Goal: Task Accomplishment & Management: Use online tool/utility

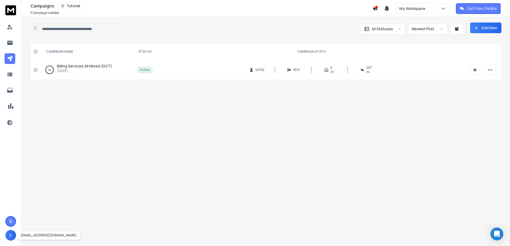
click at [14, 235] on span "V" at bounding box center [10, 235] width 11 height 11
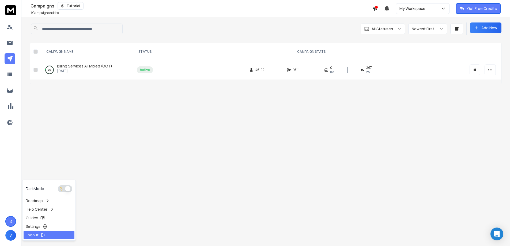
click at [48, 236] on div "Logout" at bounding box center [49, 235] width 51 height 9
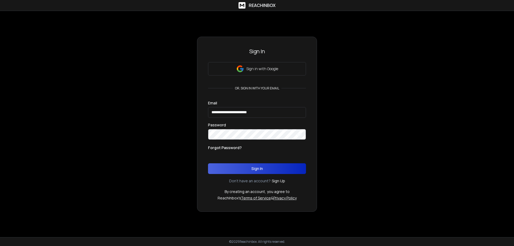
click at [256, 113] on input "**********" at bounding box center [257, 112] width 98 height 11
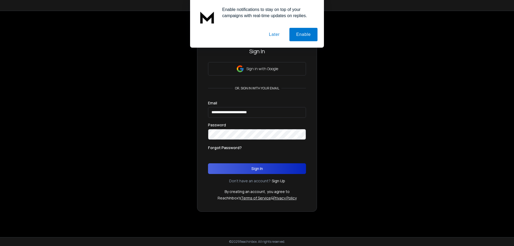
type input "**********"
click at [249, 172] on button "Sign In" at bounding box center [257, 168] width 98 height 11
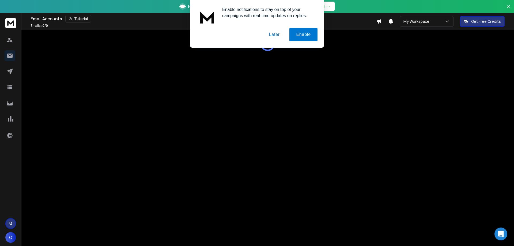
click at [275, 35] on button "Later" at bounding box center [274, 34] width 24 height 13
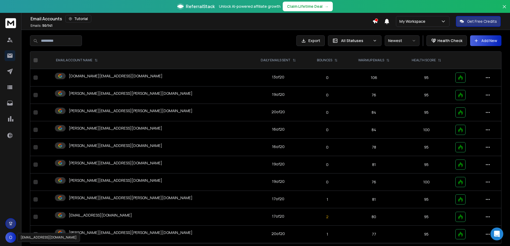
click at [13, 236] on span "O" at bounding box center [10, 237] width 11 height 11
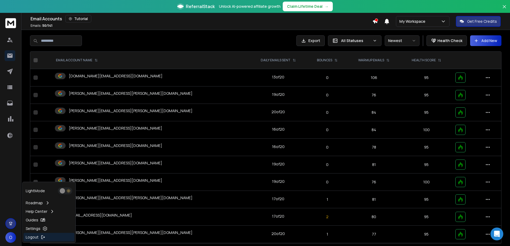
click at [34, 236] on p "Logout" at bounding box center [32, 236] width 13 height 5
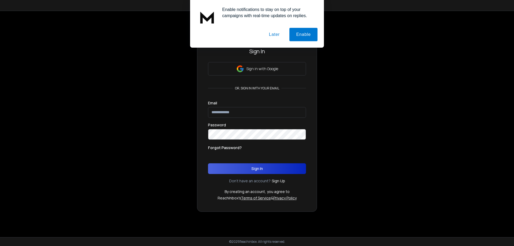
type input "**********"
click at [371, 71] on div "**********" at bounding box center [257, 124] width 514 height 205
click at [262, 112] on input "**********" at bounding box center [257, 112] width 98 height 11
type input "**********"
click at [256, 166] on button "Sign In" at bounding box center [257, 168] width 98 height 11
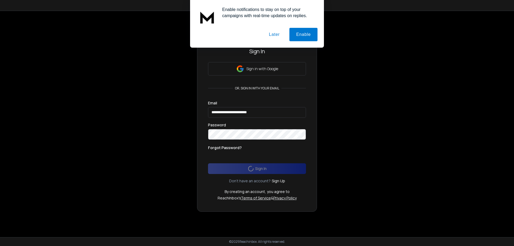
drag, startPoint x: 277, startPoint y: 31, endPoint x: 269, endPoint y: 48, distance: 18.3
click at [277, 32] on button "Later" at bounding box center [274, 34] width 24 height 13
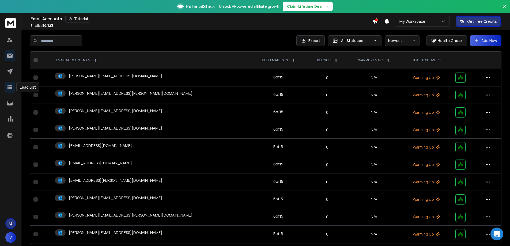
click at [10, 88] on icon at bounding box center [9, 87] width 5 height 4
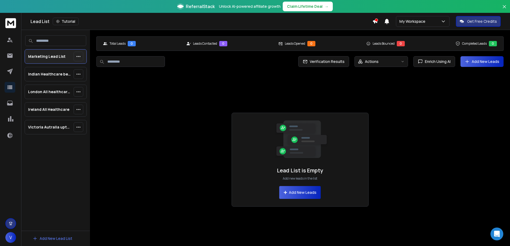
click at [49, 76] on p "Indian Healthcare below 25 all" at bounding box center [49, 73] width 43 height 5
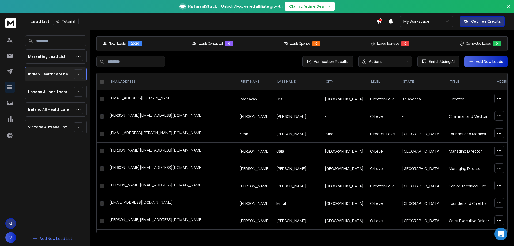
click at [51, 126] on p "Victoria Autralia upto 25" at bounding box center [49, 126] width 43 height 5
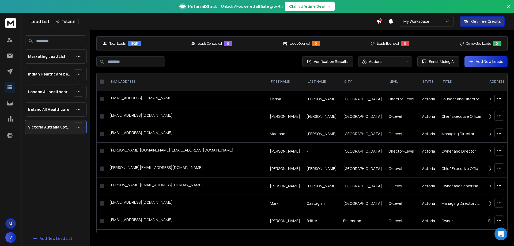
click at [47, 111] on p "Ireland All Healthcare" at bounding box center [48, 109] width 41 height 5
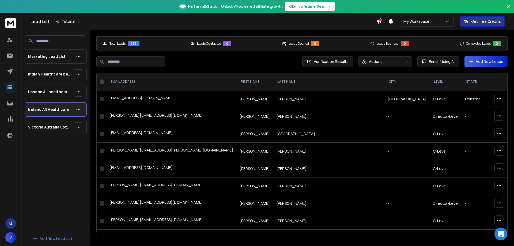
click at [49, 93] on p "London All healthcare under 25" at bounding box center [49, 91] width 43 height 5
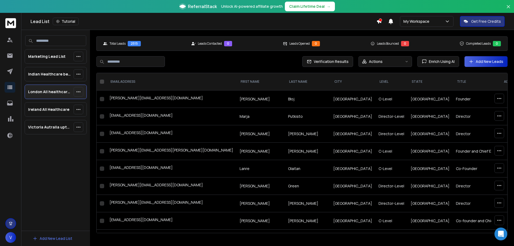
click at [47, 75] on p "Indian Healthcare below 25 all" at bounding box center [49, 73] width 43 height 5
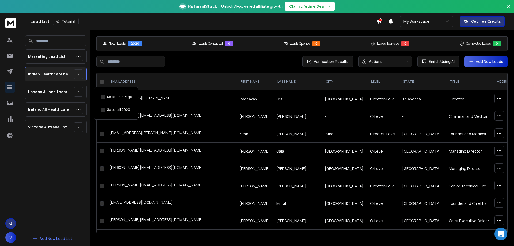
click at [103, 109] on button "Select this Page" at bounding box center [103, 110] width 4 height 4
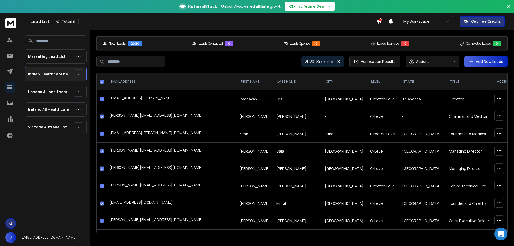
click at [10, 236] on span "V" at bounding box center [10, 237] width 11 height 11
click at [65, 188] on button "button" at bounding box center [65, 190] width 14 height 7
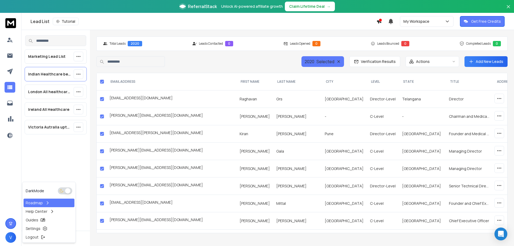
click at [58, 153] on div "Marketing Lead List Indian Healthcare below 25 all London All healthcare under …" at bounding box center [55, 136] width 69 height 175
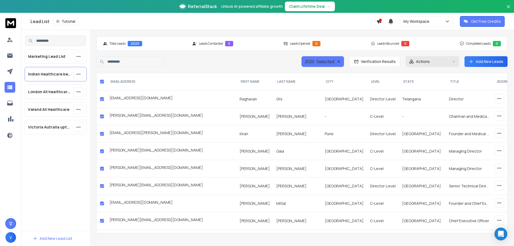
click at [422, 60] on p "Actions" at bounding box center [423, 61] width 14 height 5
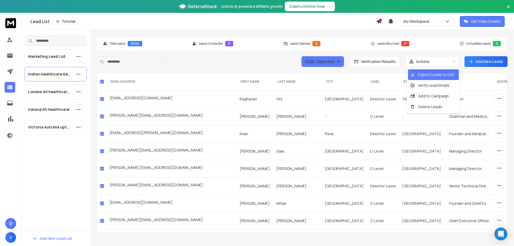
click at [240, 60] on div "2020 Selected Verification Results Actions Add New Leads" at bounding box center [301, 61] width 411 height 11
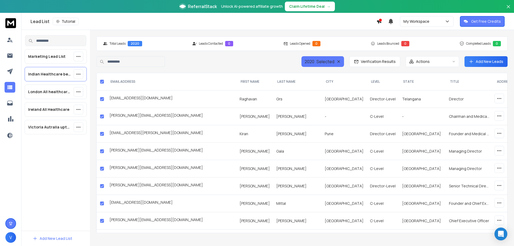
click at [340, 61] on icon at bounding box center [338, 61] width 2 height 2
click at [180, 65] on div "Verification Results Actions Enrich Using AI Add New Leads" at bounding box center [301, 61] width 411 height 11
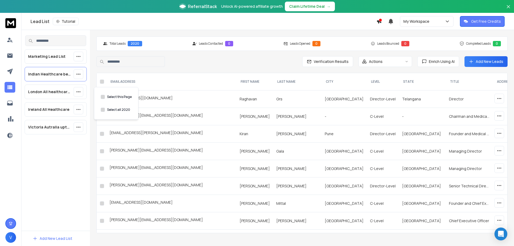
click at [103, 97] on button "Select this Page" at bounding box center [103, 97] width 4 height 4
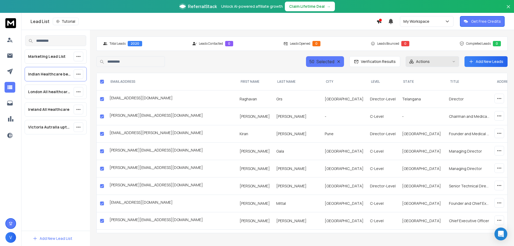
click at [429, 56] on button "Actions" at bounding box center [433, 61] width 54 height 11
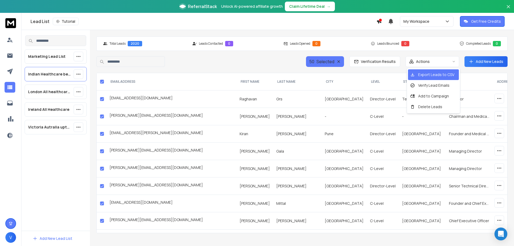
click at [421, 79] on div "Export Leads to CSV" at bounding box center [433, 74] width 51 height 11
